Goal: Task Accomplishment & Management: Manage account settings

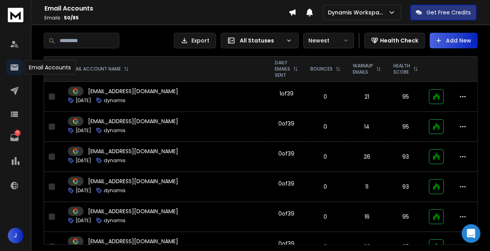
drag, startPoint x: 23, startPoint y: 68, endPoint x: 17, endPoint y: 81, distance: 13.9
click at [23, 68] on div at bounding box center [16, 69] width 18 height 19
click at [12, 136] on icon at bounding box center [14, 137] width 9 height 9
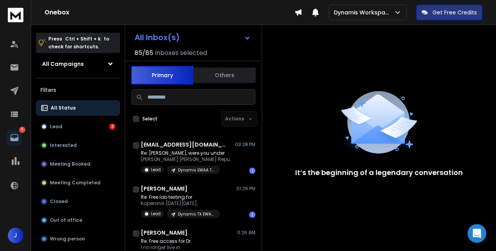
click at [169, 101] on input at bounding box center [193, 97] width 124 height 16
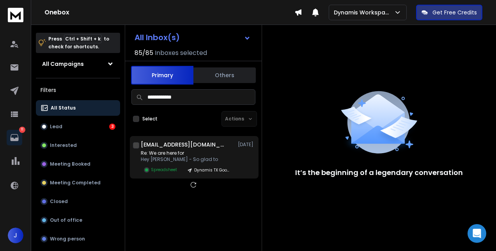
type input "**********"
click at [207, 144] on h1 "[EMAIL_ADDRESS][DOMAIN_NAME]" at bounding box center [184, 145] width 86 height 8
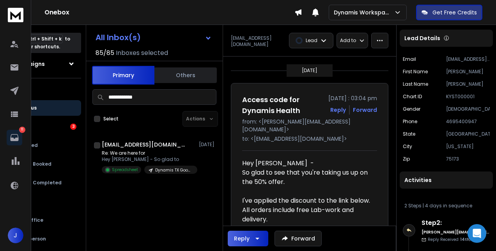
scroll to position [0, 64]
click at [446, 58] on p "[EMAIL_ADDRESS][DOMAIN_NAME]" at bounding box center [468, 59] width 44 height 6
